Goal: Information Seeking & Learning: Check status

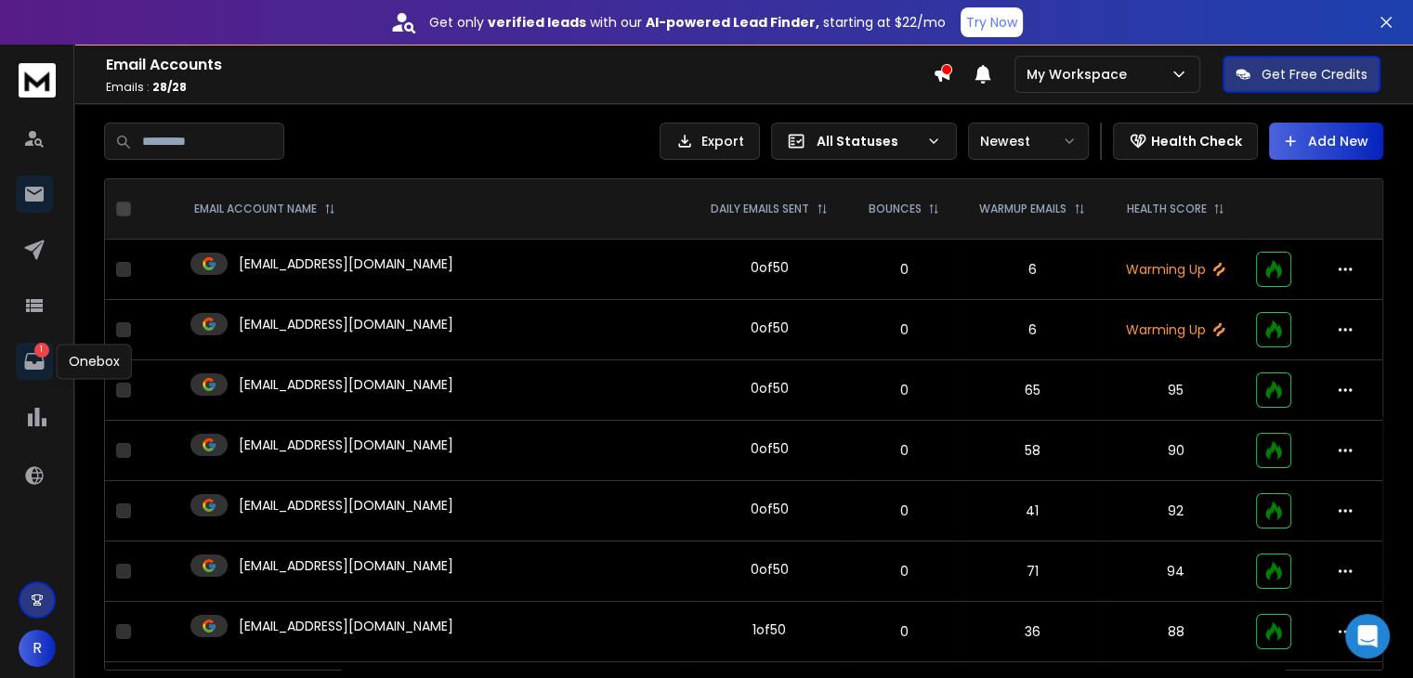
click at [41, 351] on p "1" at bounding box center [41, 350] width 15 height 15
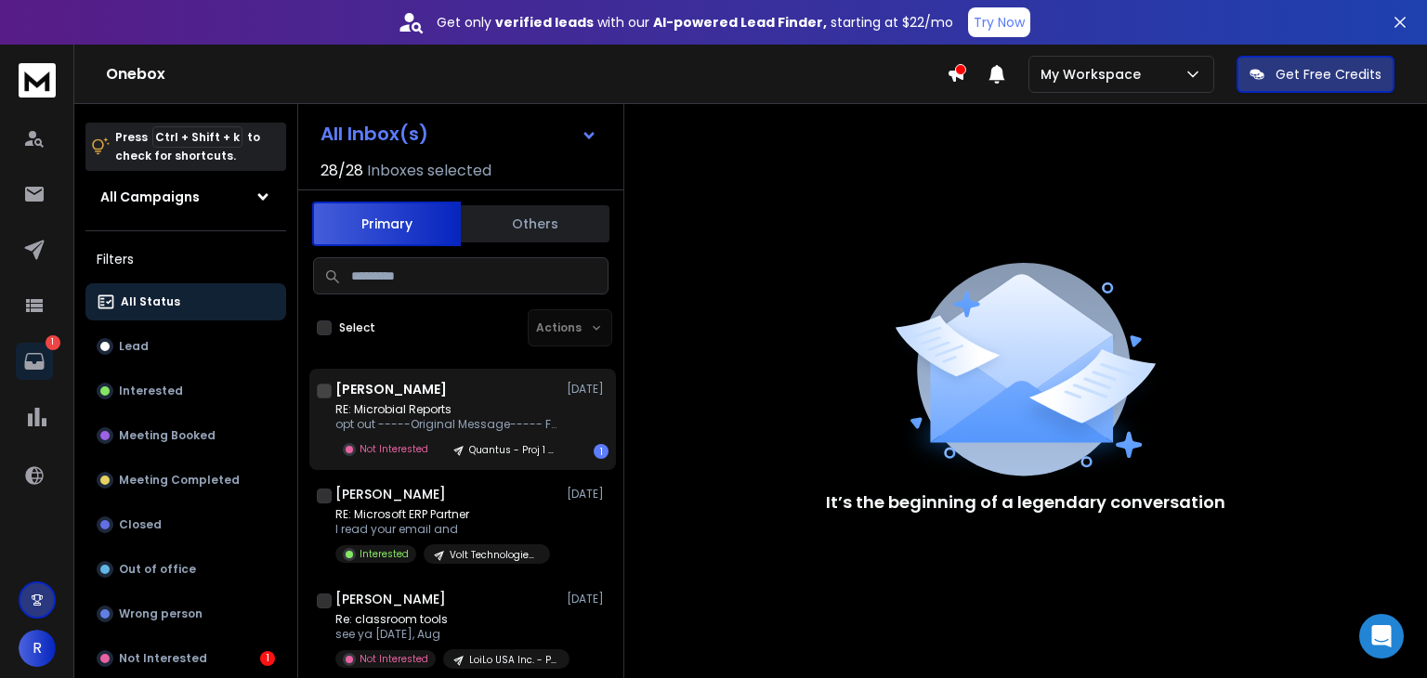
click at [436, 383] on div "[PERSON_NAME] [DATE]" at bounding box center [471, 389] width 273 height 19
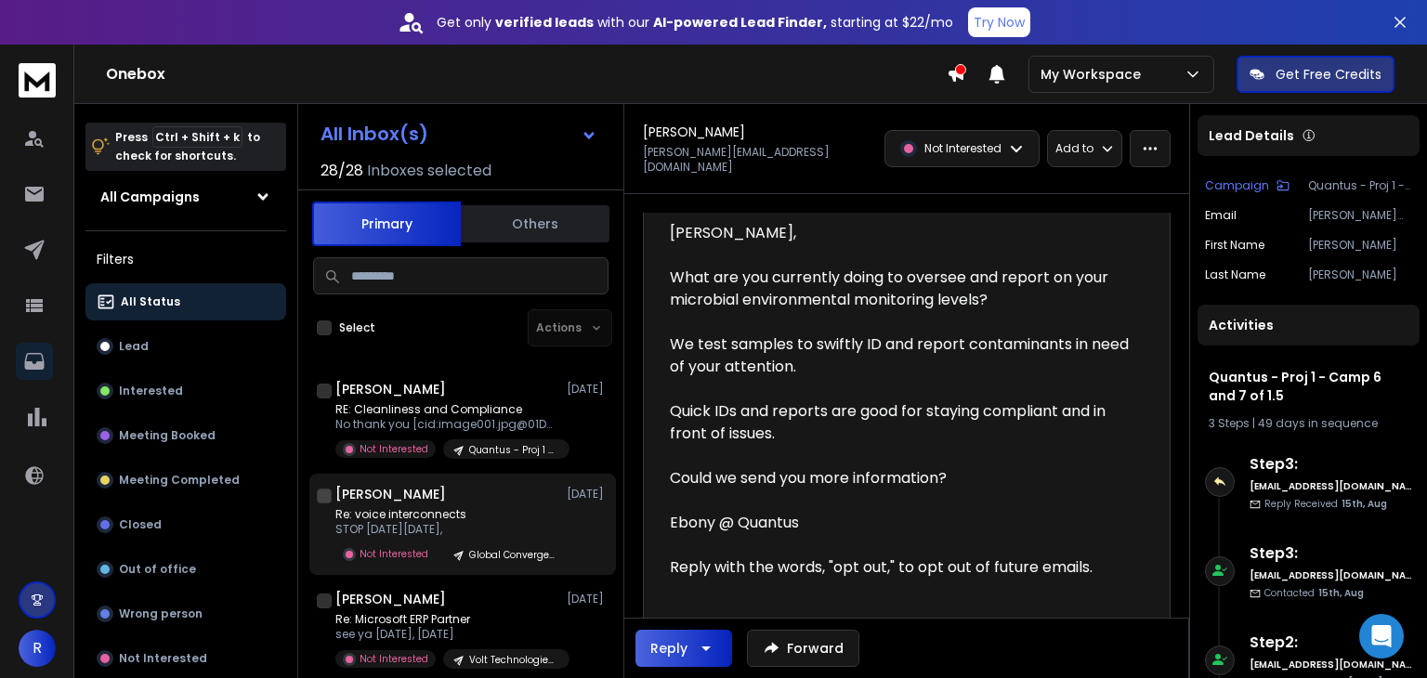
scroll to position [1301, 0]
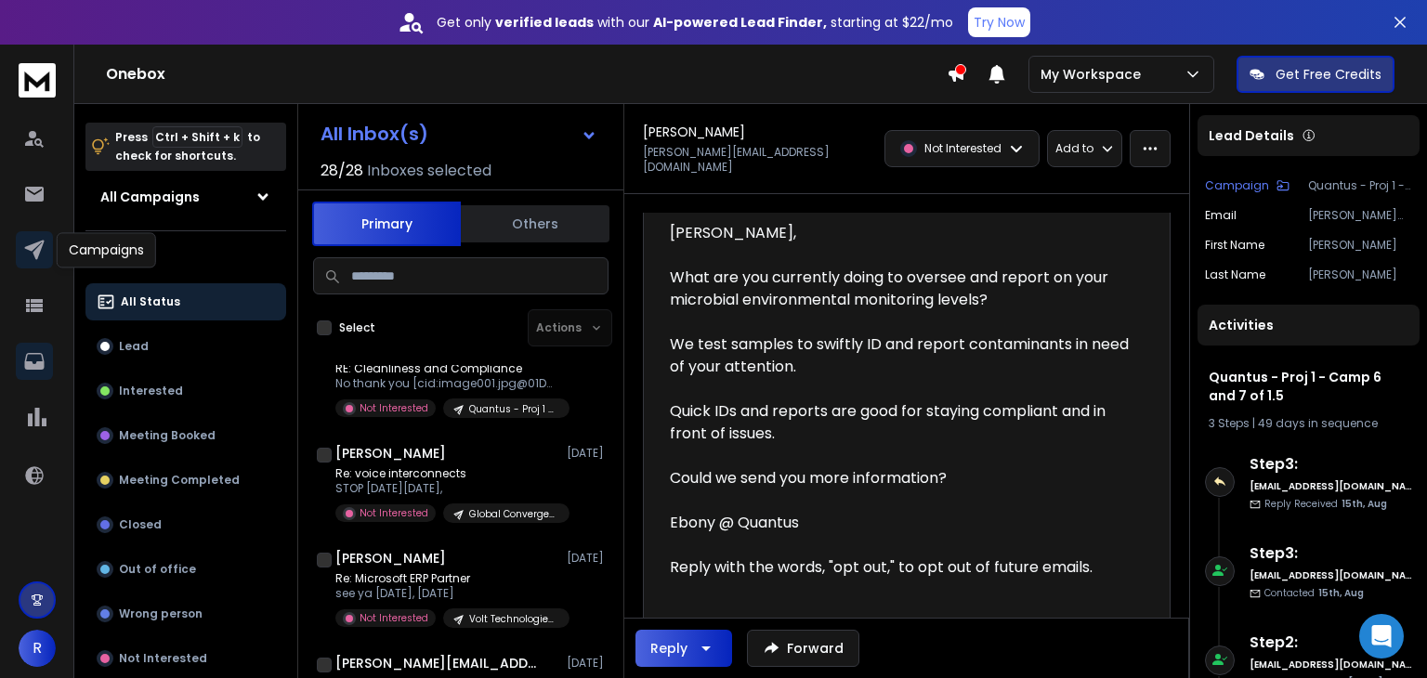
click at [23, 239] on icon at bounding box center [34, 250] width 22 height 22
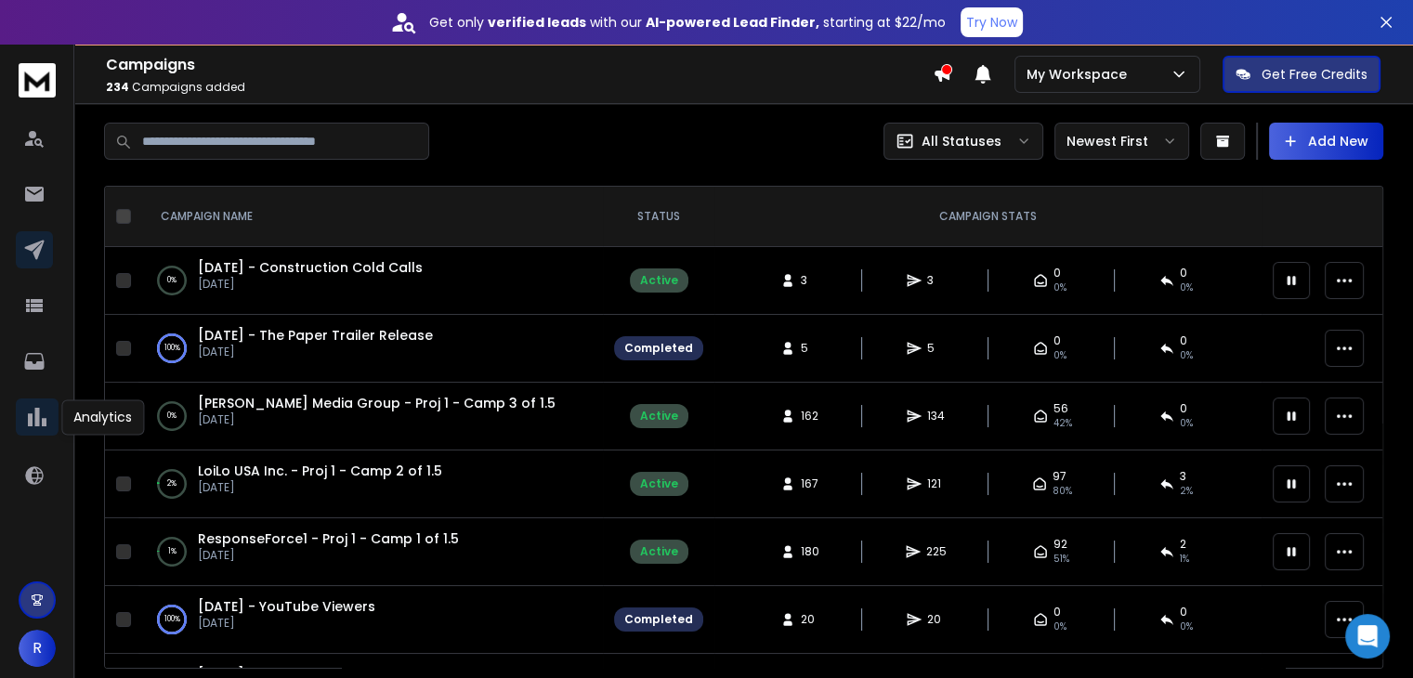
click at [42, 403] on icon at bounding box center [37, 417] width 28 height 28
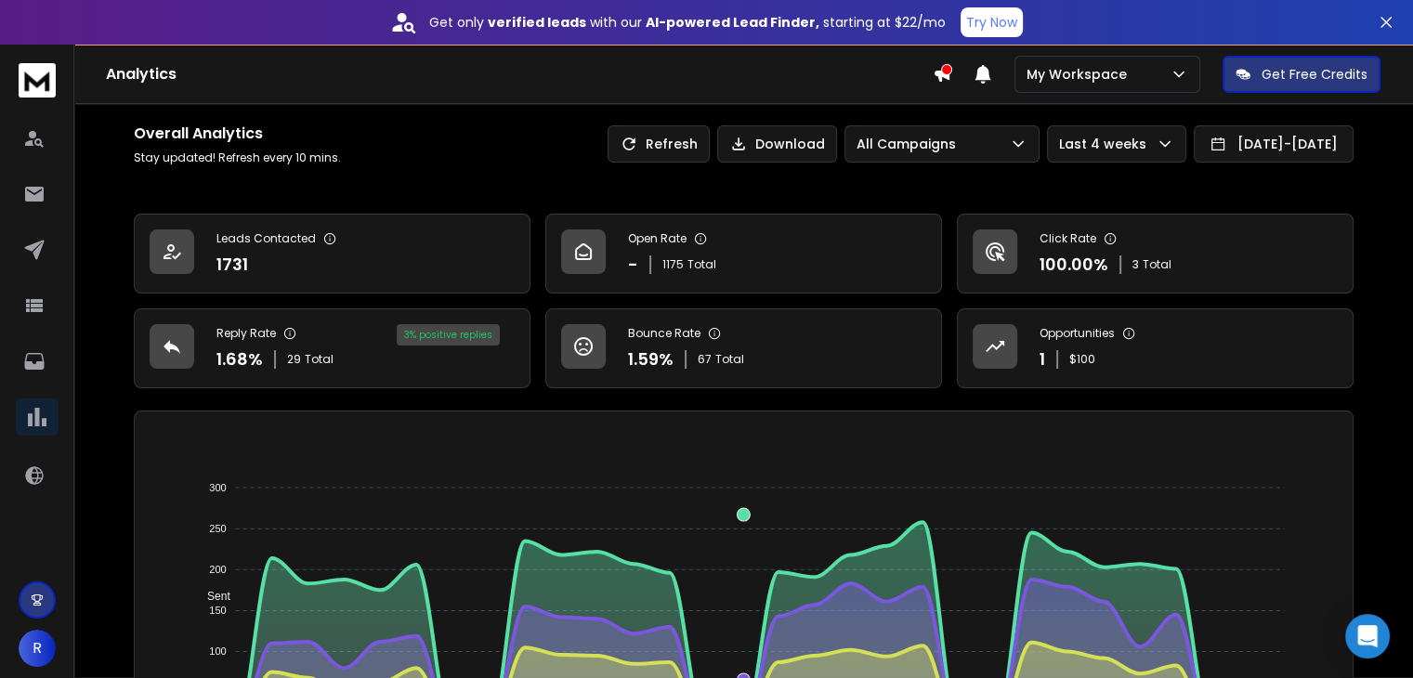
click at [1386, 20] on icon at bounding box center [1386, 22] width 17 height 17
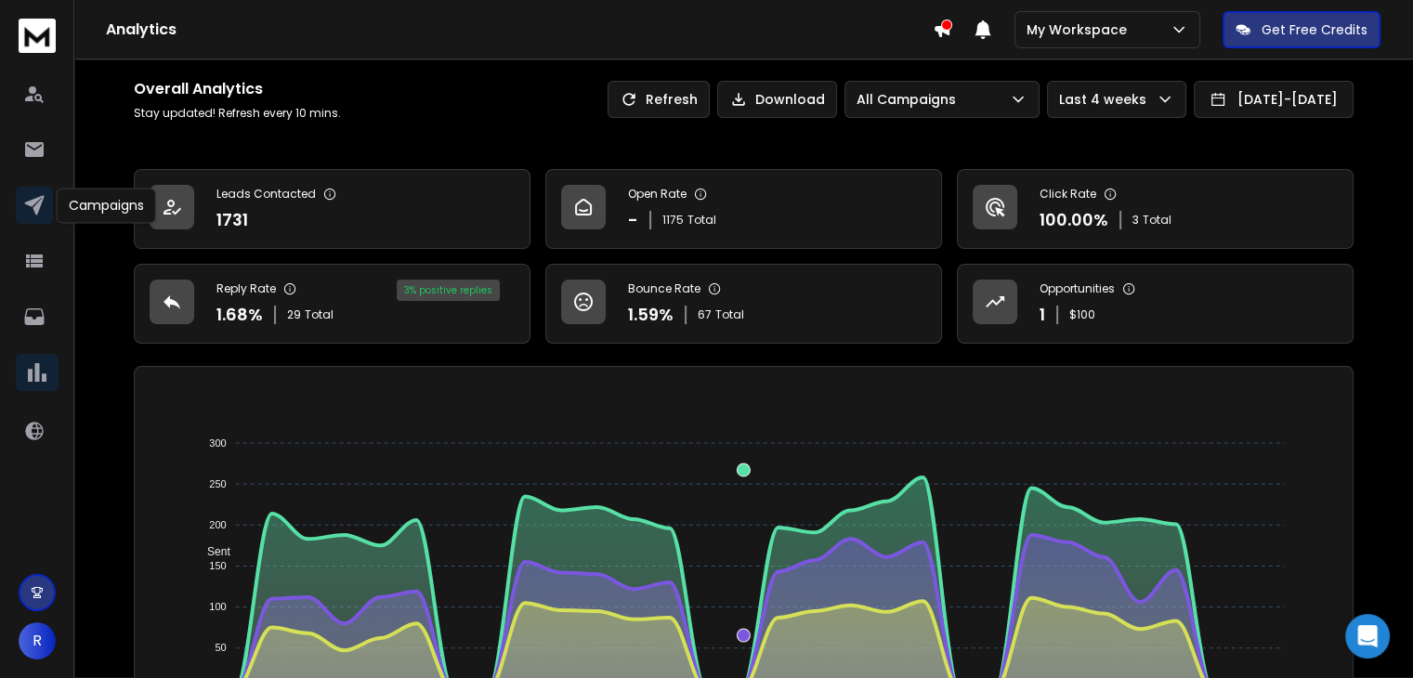
click at [26, 213] on icon at bounding box center [34, 205] width 22 height 22
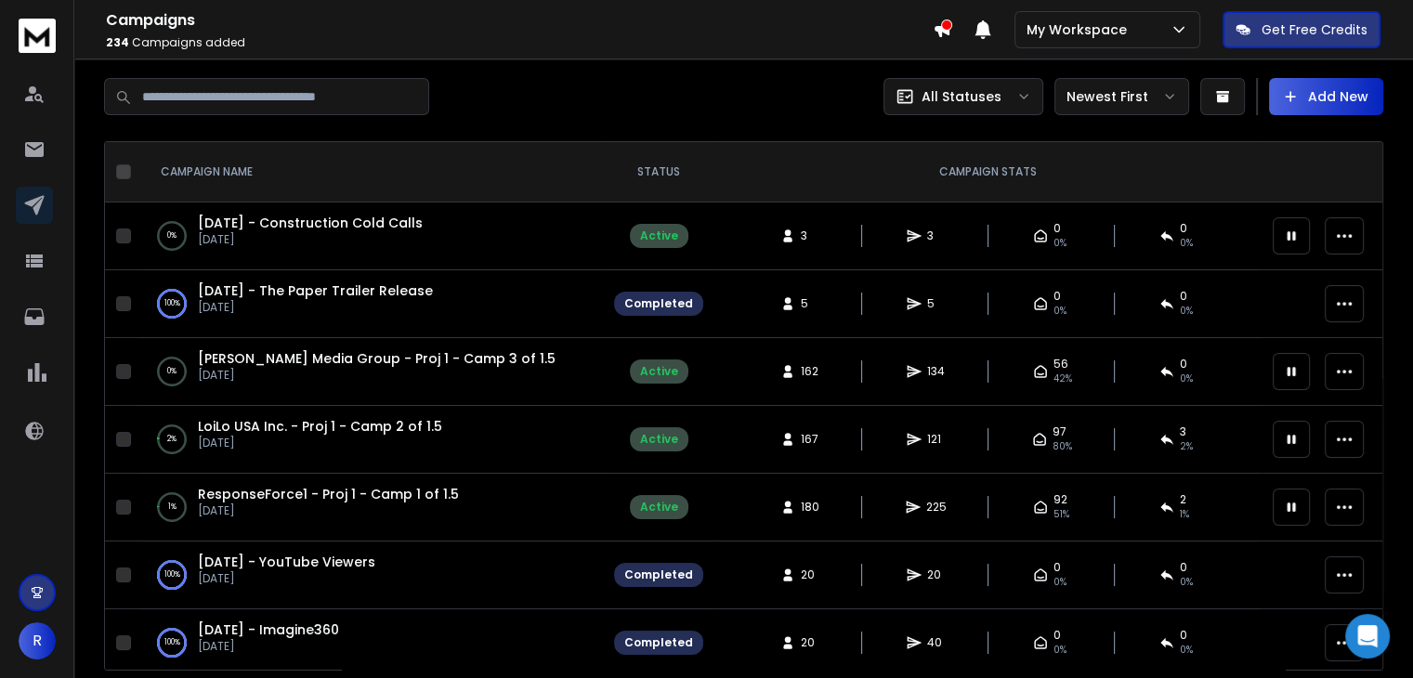
click at [390, 237] on p "[DATE]" at bounding box center [310, 239] width 225 height 15
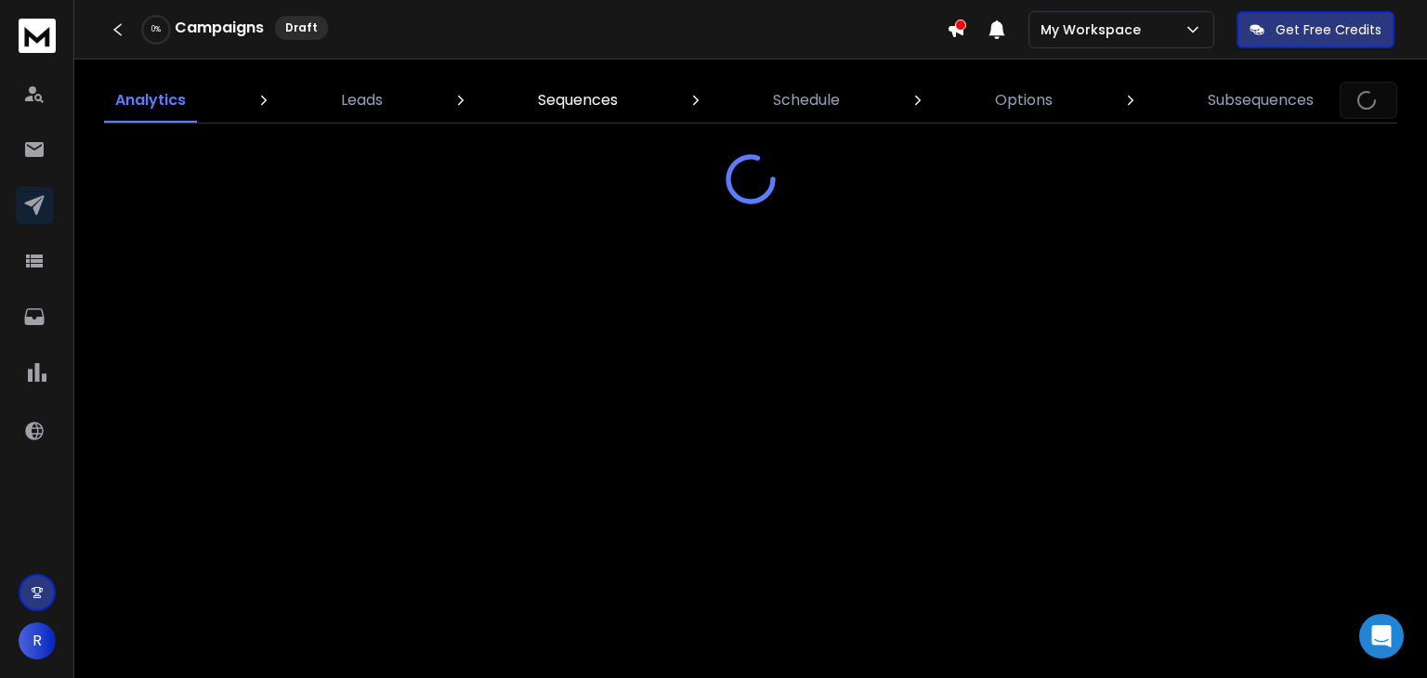
click at [544, 108] on p "Sequences" at bounding box center [578, 100] width 80 height 22
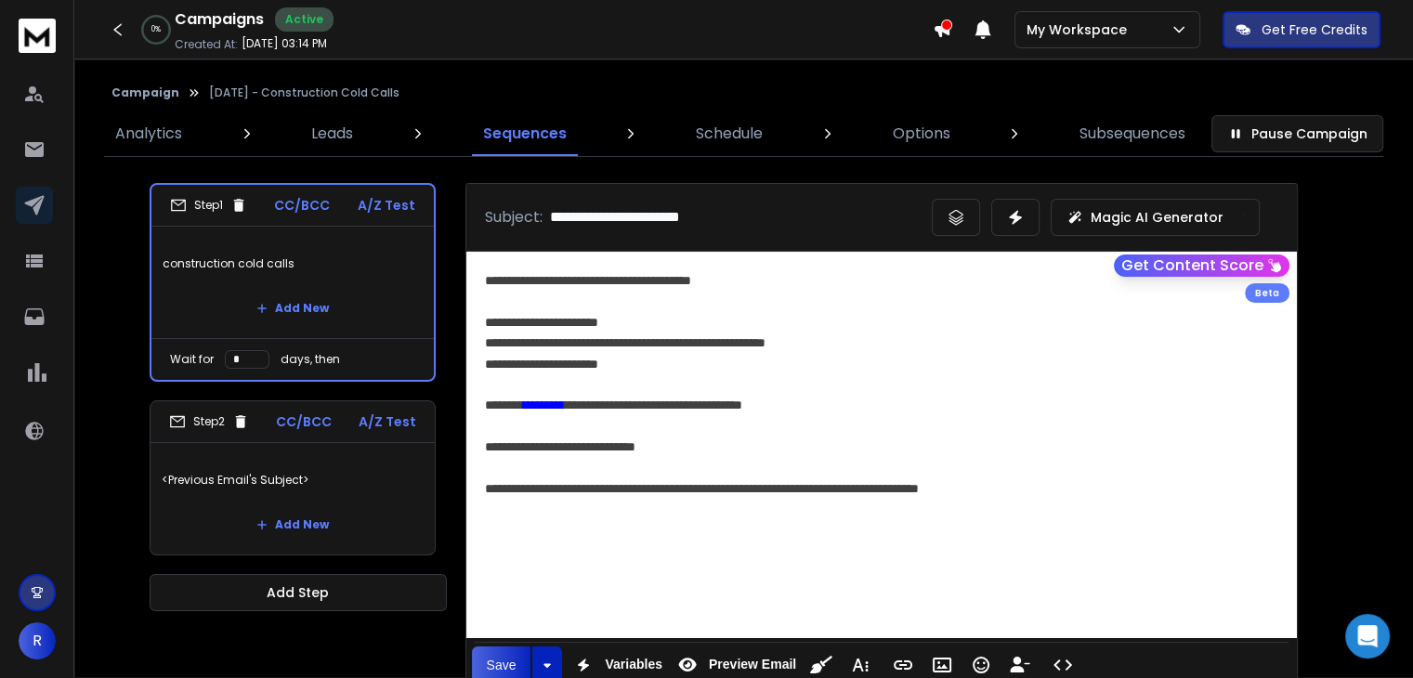
drag, startPoint x: 159, startPoint y: 128, endPoint x: 274, endPoint y: 124, distance: 115.3
click at [160, 129] on p "Analytics" at bounding box center [148, 134] width 67 height 22
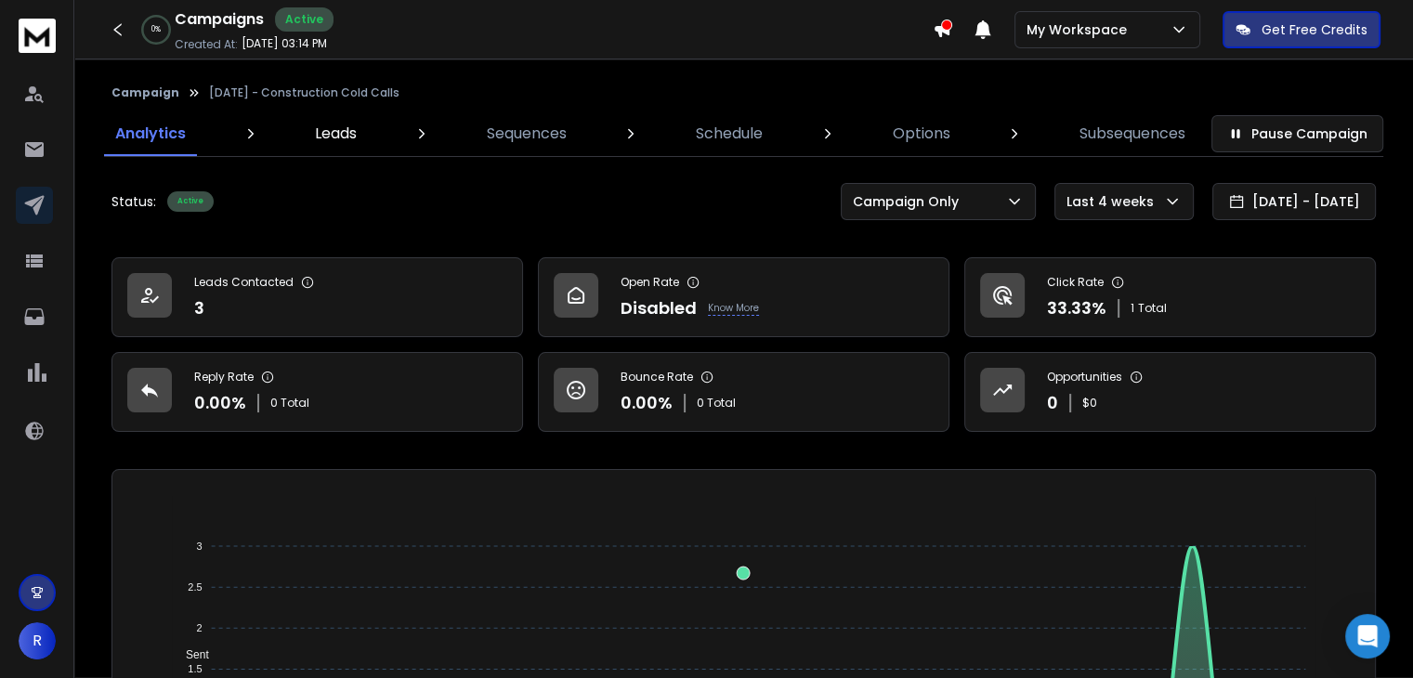
click at [350, 150] on link "Leads" at bounding box center [336, 134] width 64 height 45
